Goal: Task Accomplishment & Management: Manage account settings

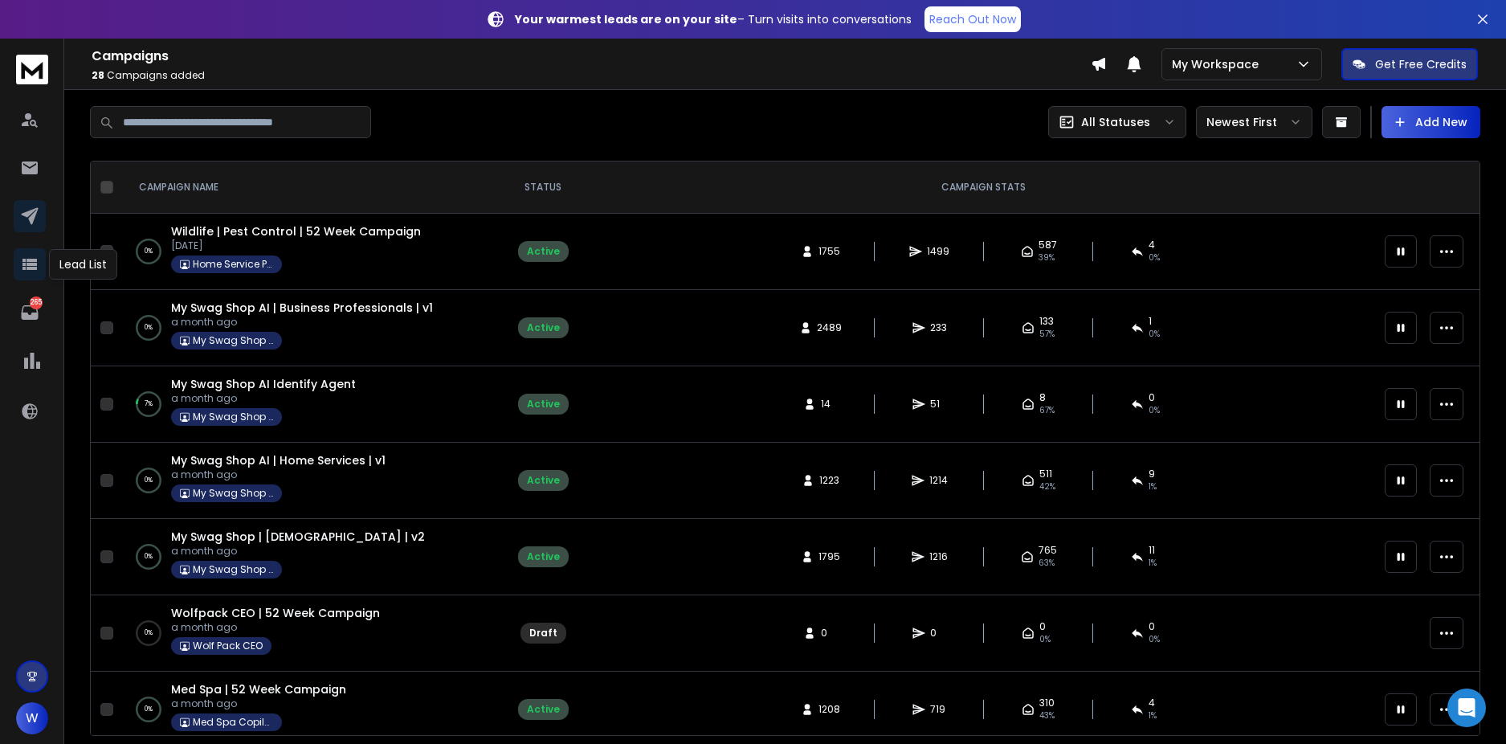
click at [31, 260] on icon at bounding box center [29, 264] width 14 height 11
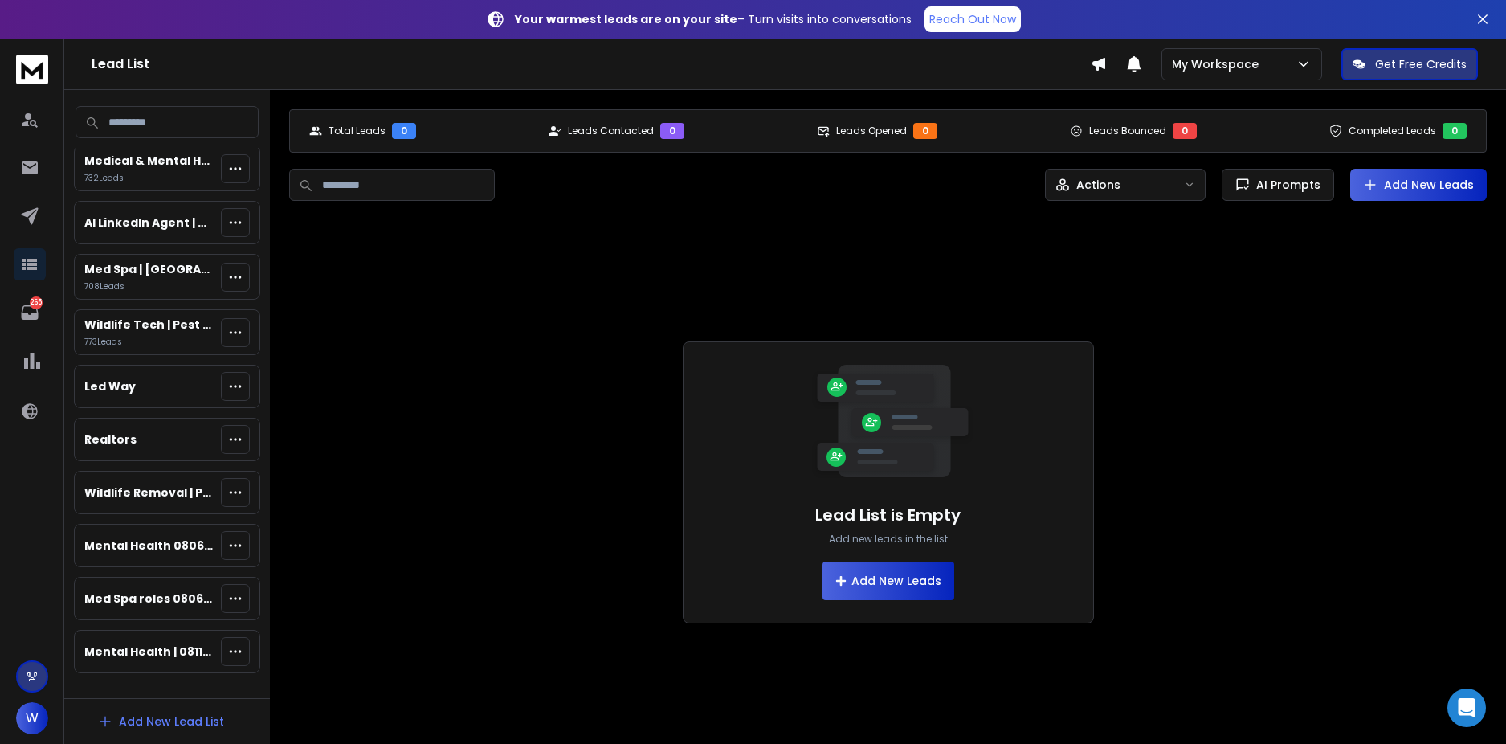
scroll to position [175, 0]
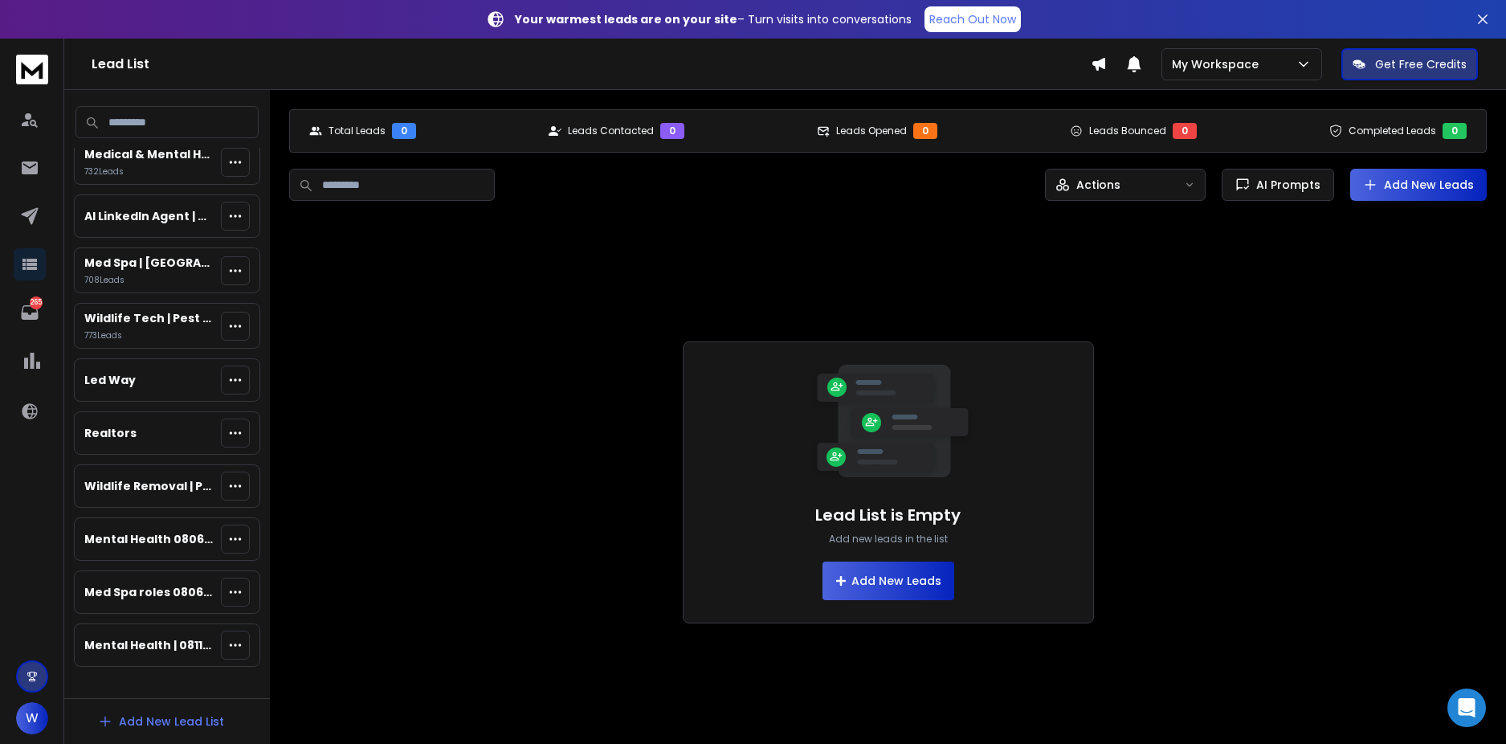
click at [123, 643] on p "Mental Health | 08112025" at bounding box center [149, 645] width 130 height 16
click at [1484, 21] on icon at bounding box center [1483, 19] width 14 height 14
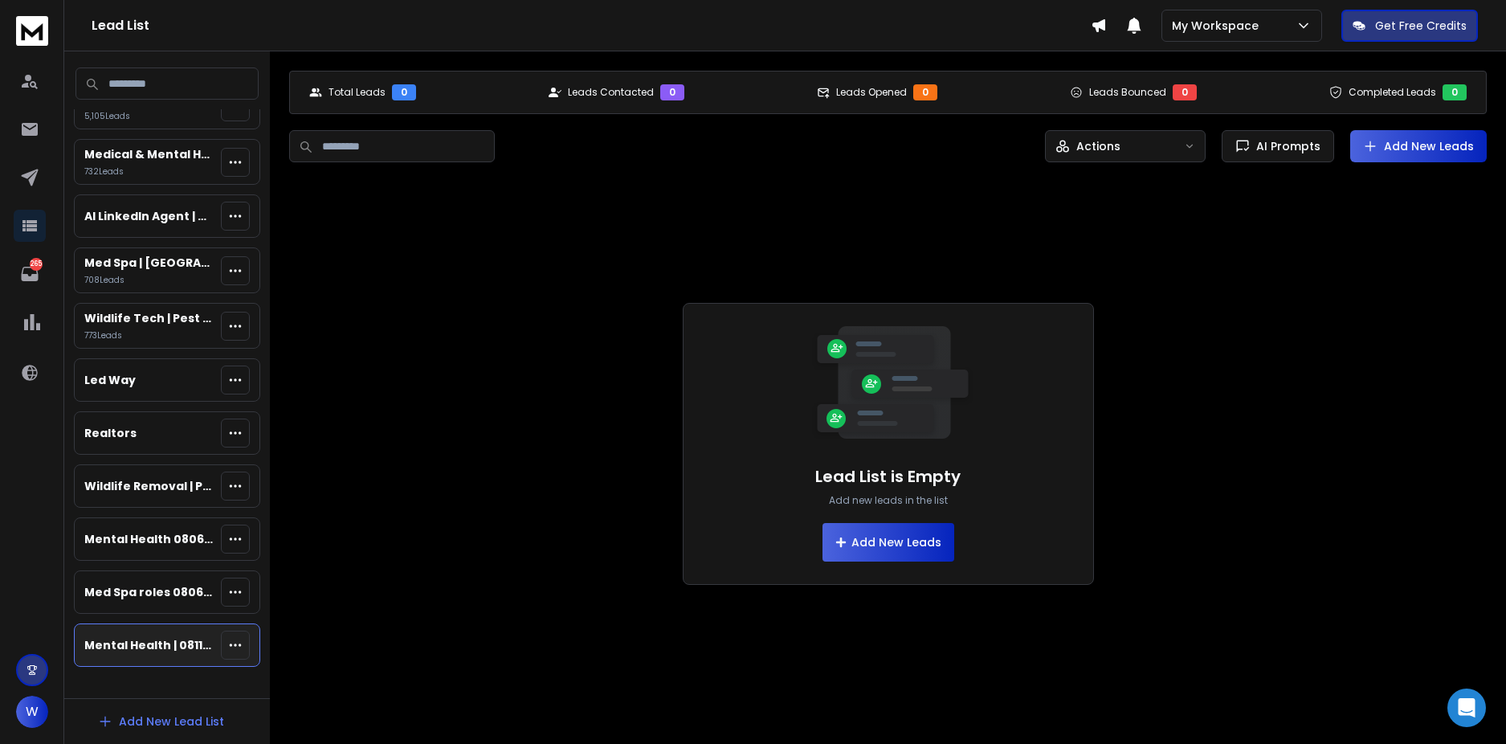
scroll to position [137, 0]
click at [149, 637] on p "Mental Health | 08112025" at bounding box center [149, 645] width 130 height 16
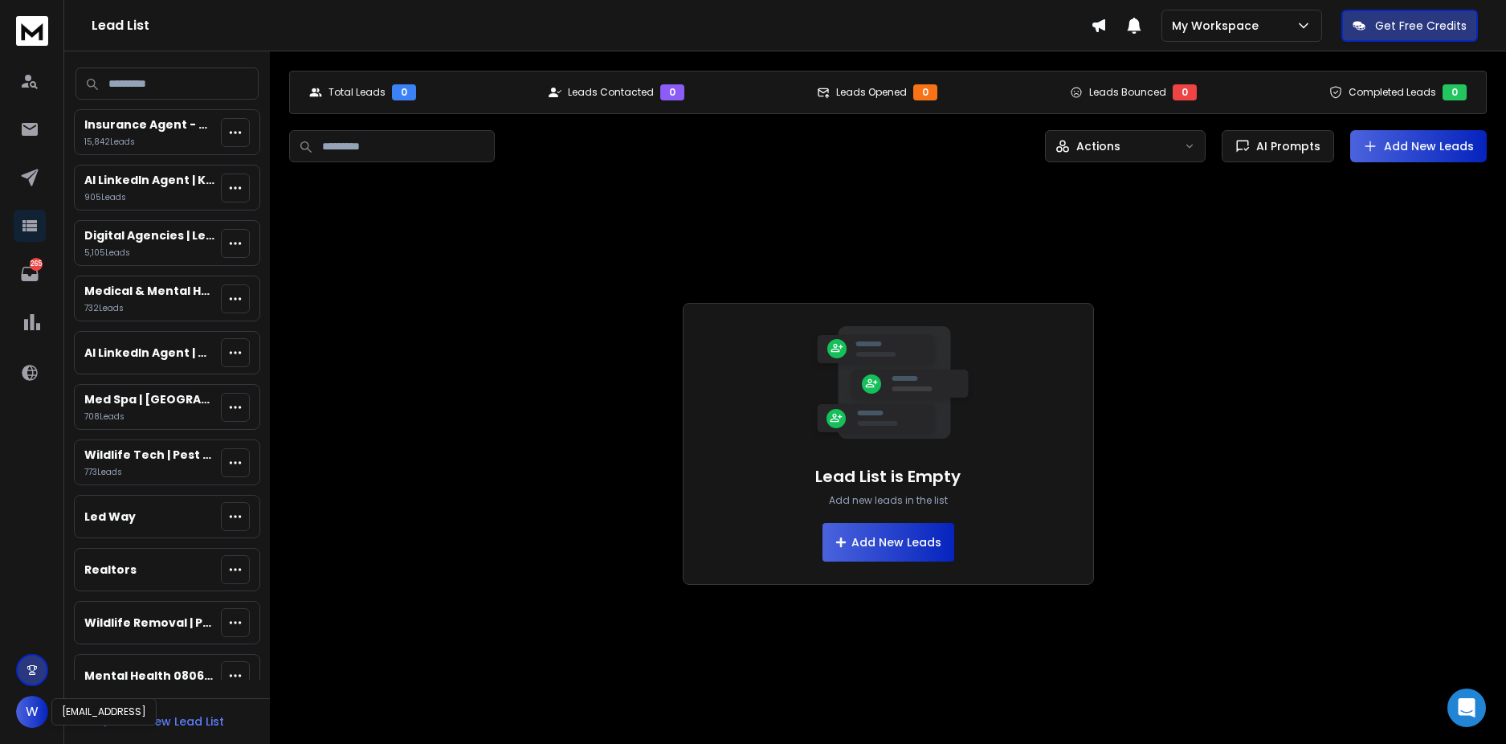
click at [31, 708] on span "W" at bounding box center [32, 712] width 32 height 32
click at [110, 686] on p "Settings" at bounding box center [100, 685] width 46 height 16
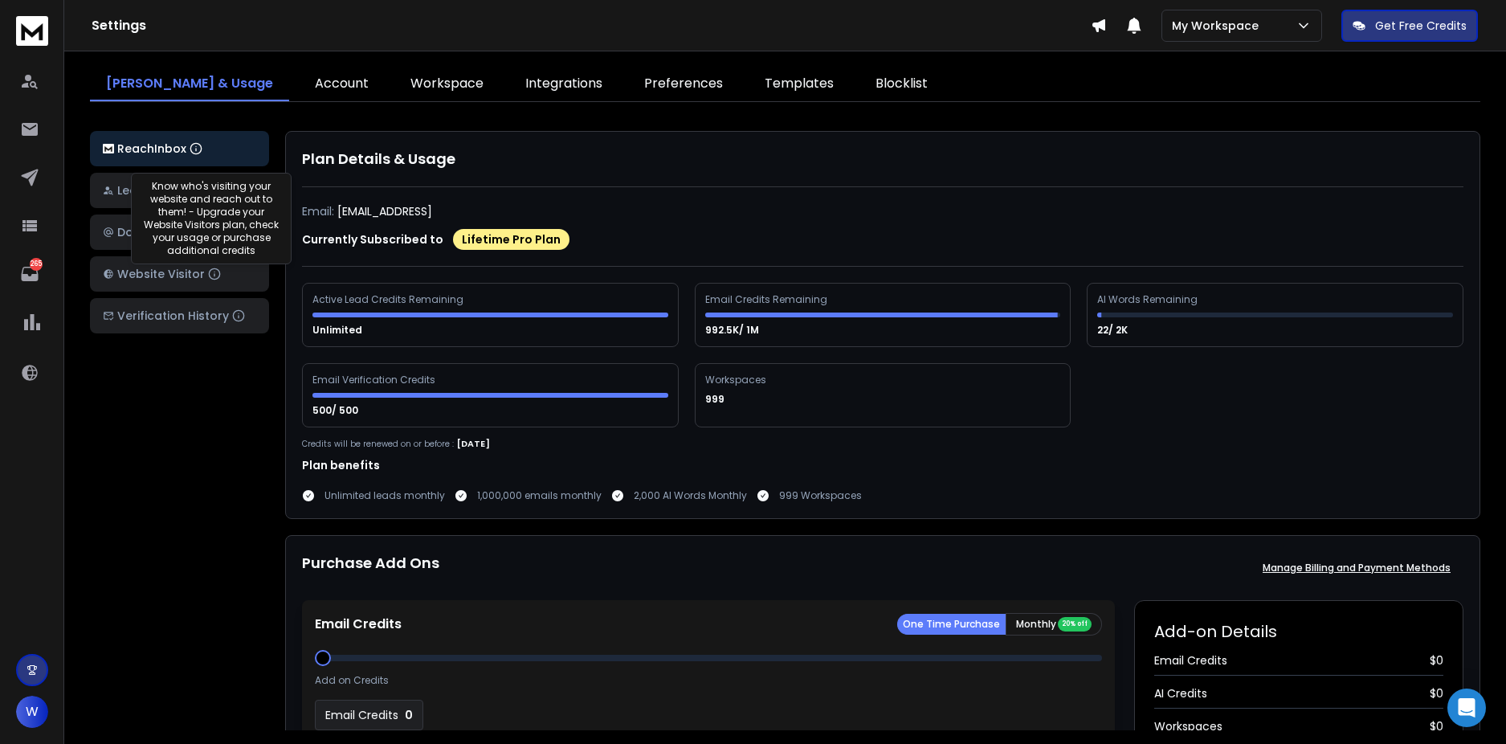
click at [118, 192] on button "Lead Finder" at bounding box center [179, 190] width 179 height 35
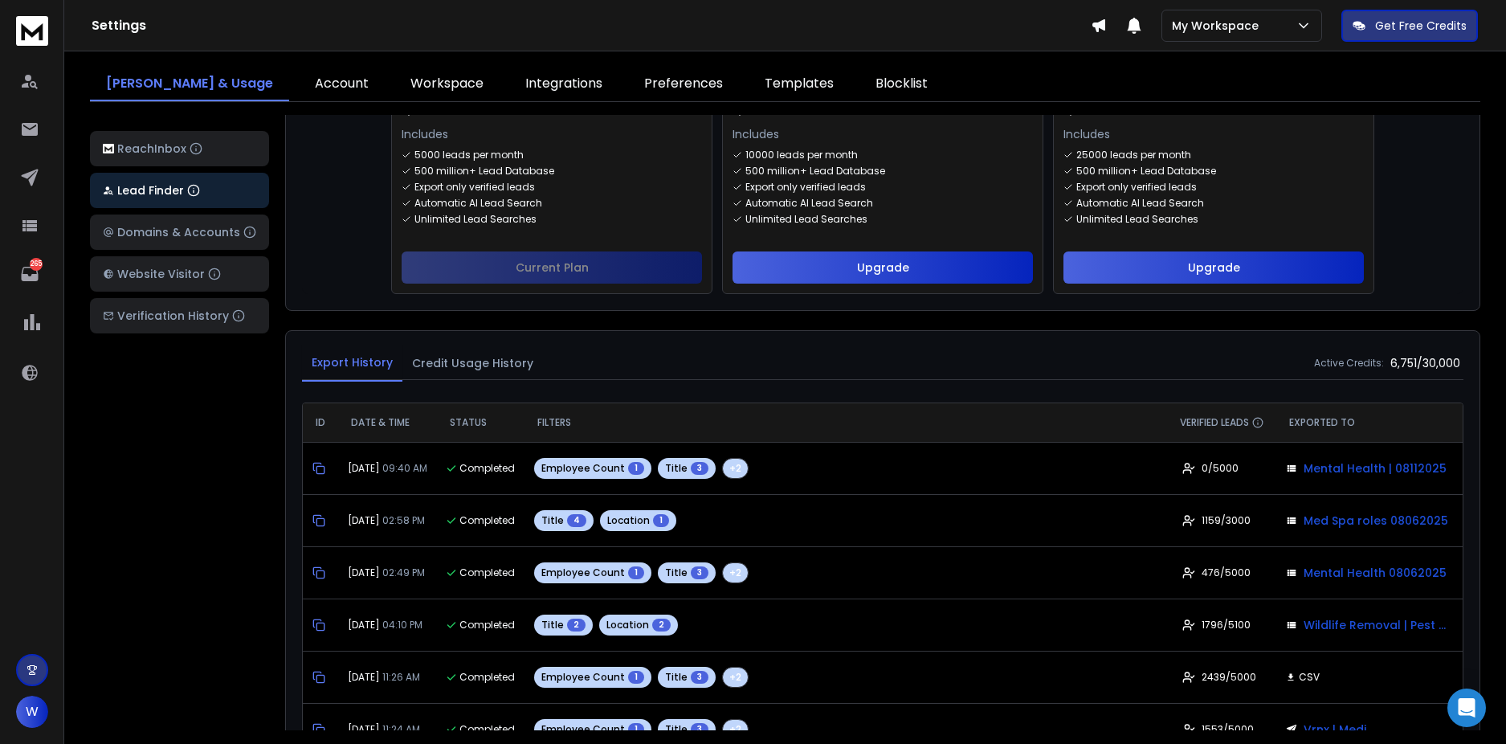
scroll to position [439, 0]
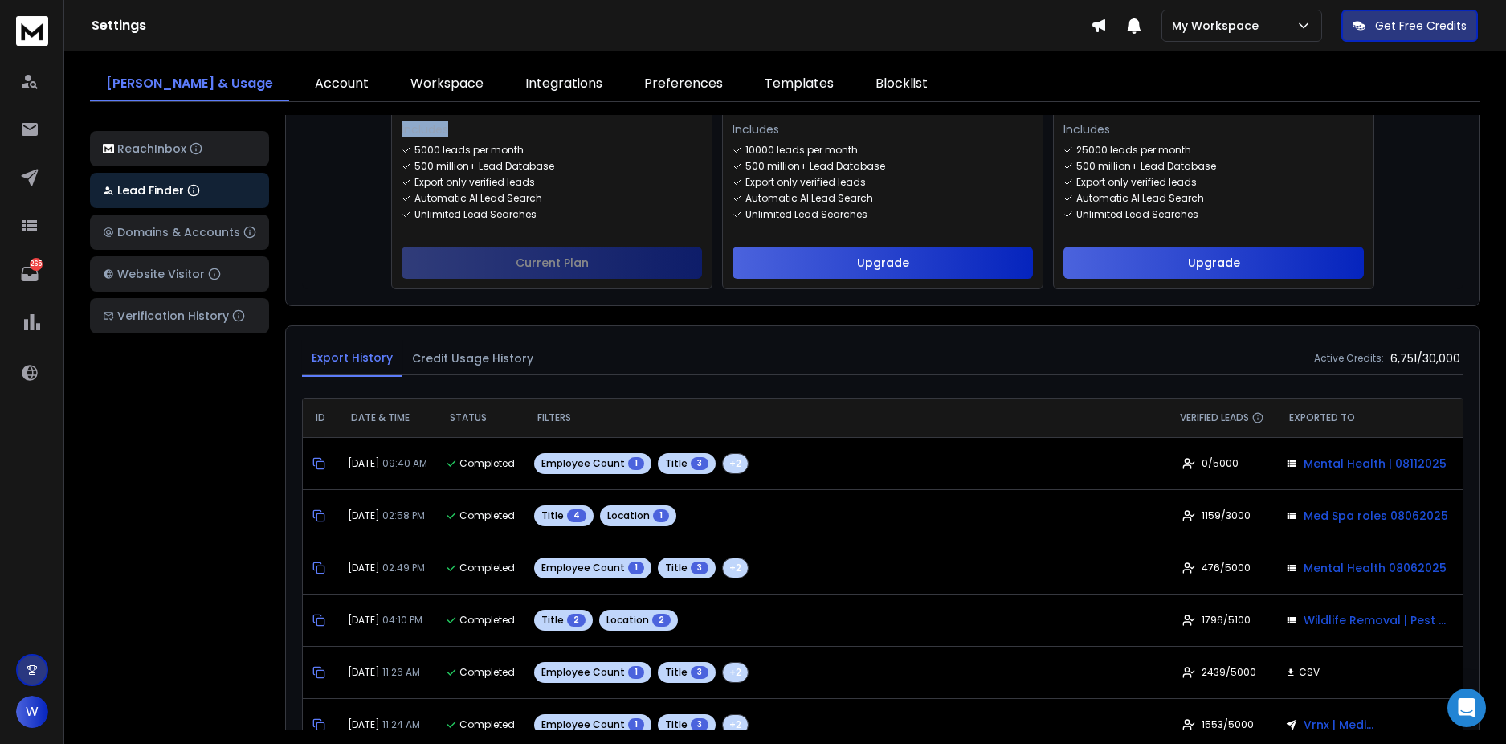
click at [375, 131] on div "Growth Leads $ 69 /Month Includes 5000 leads per month 500 million+ Lead Databa…" at bounding box center [883, 160] width 1162 height 257
